Goal: Task Accomplishment & Management: Manage account settings

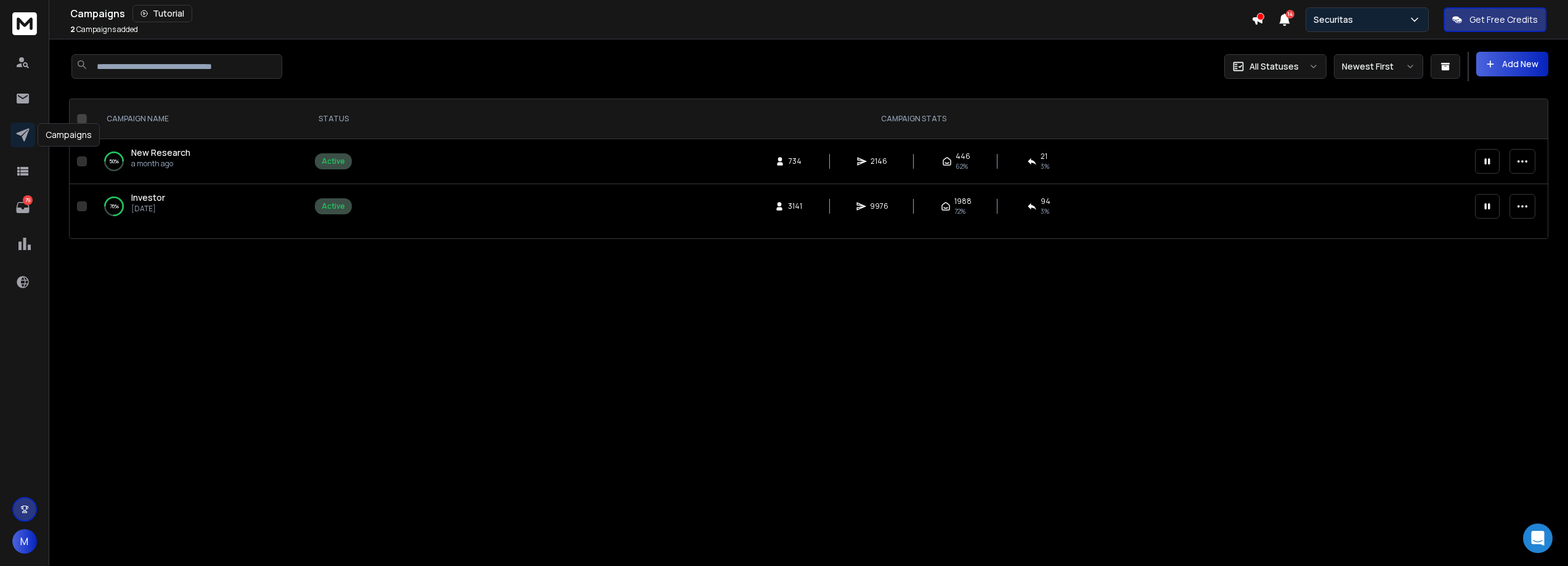
click at [1369, 23] on div "Securitas" at bounding box center [1367, 19] width 107 height 12
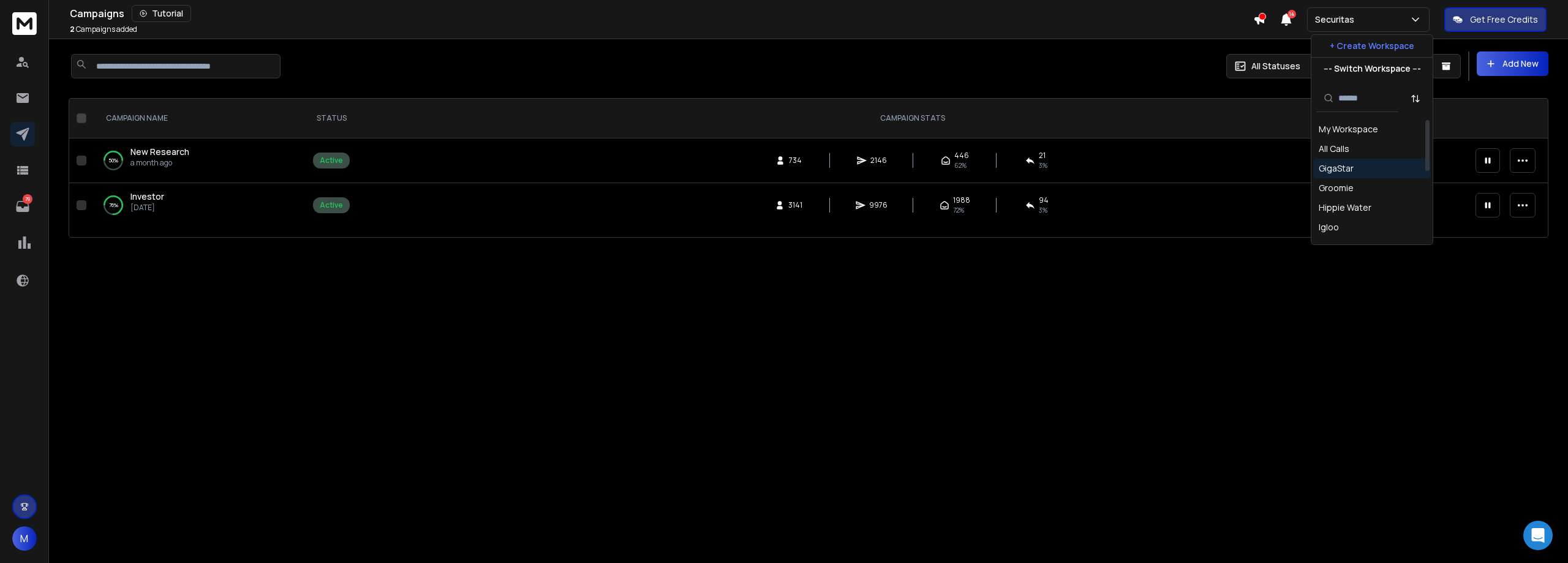
click at [1367, 166] on div "GigaStar" at bounding box center [1372, 168] width 116 height 19
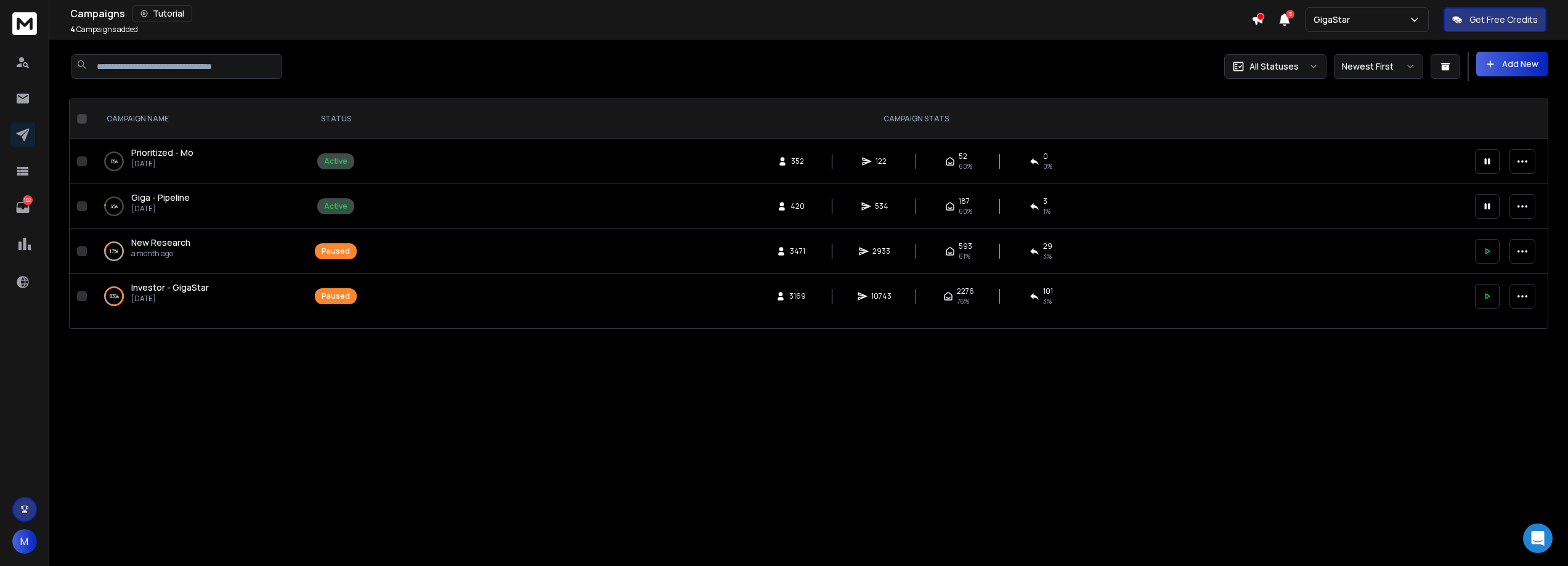
click at [217, 165] on div "0 % Prioritized - Mo [DATE]" at bounding box center [199, 161] width 191 height 30
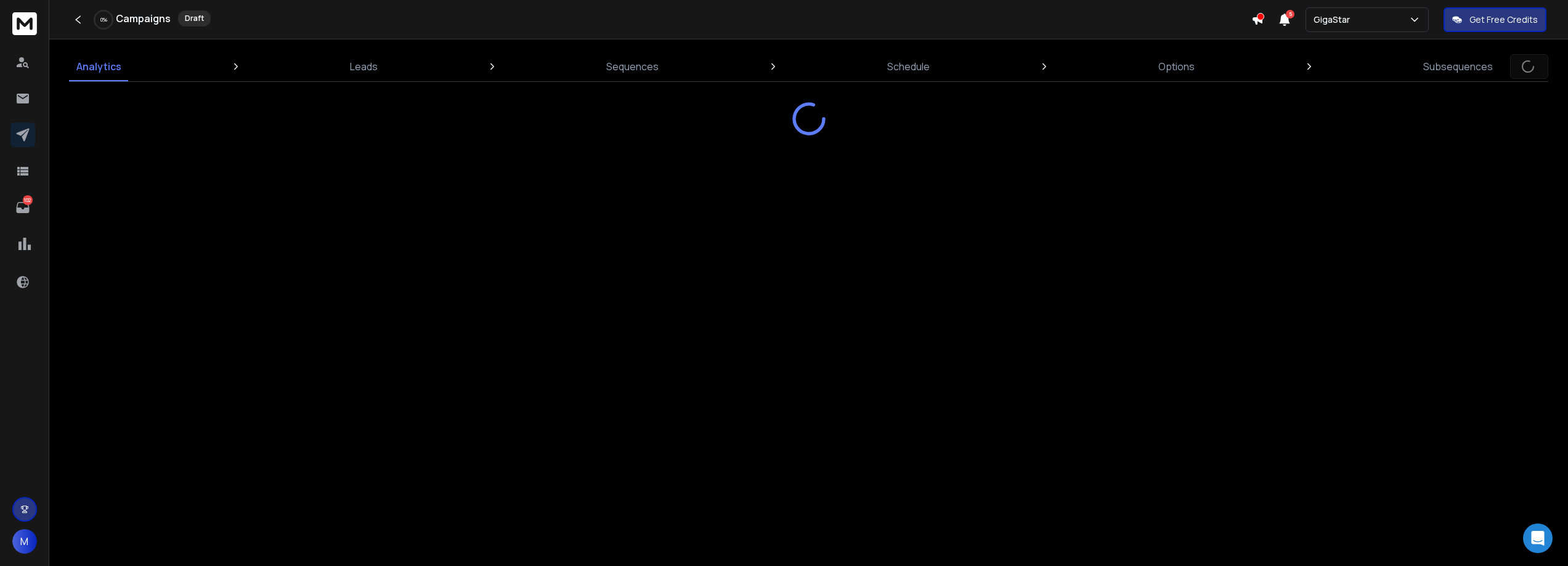
click at [387, 62] on div "Analytics Leads Sequences Schedule Options Subsequences" at bounding box center [785, 66] width 1431 height 30
click at [376, 65] on p "Leads" at bounding box center [364, 66] width 27 height 14
